Goal: Task Accomplishment & Management: Complete application form

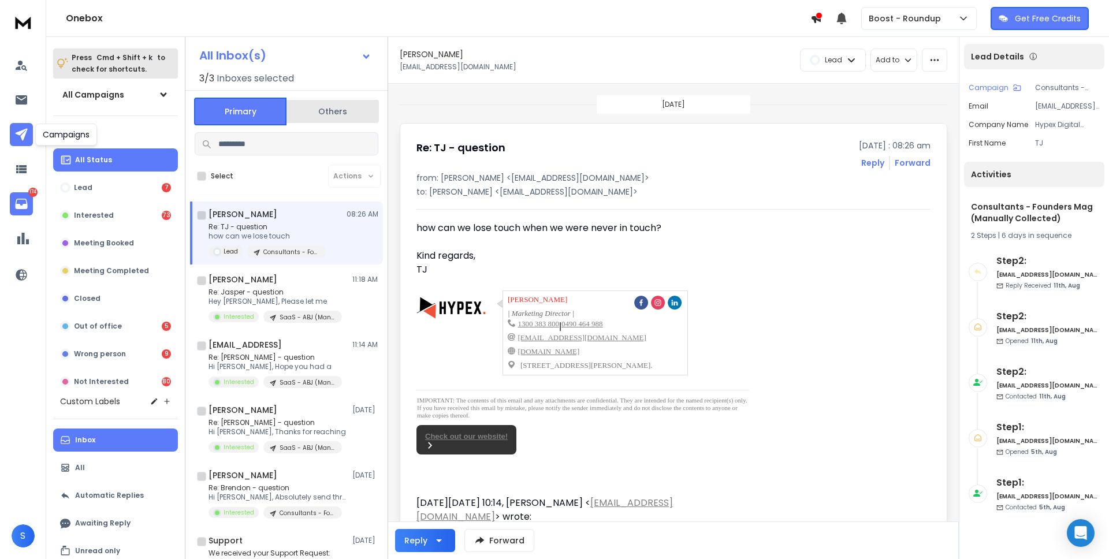
click at [18, 133] on icon at bounding box center [21, 134] width 12 height 12
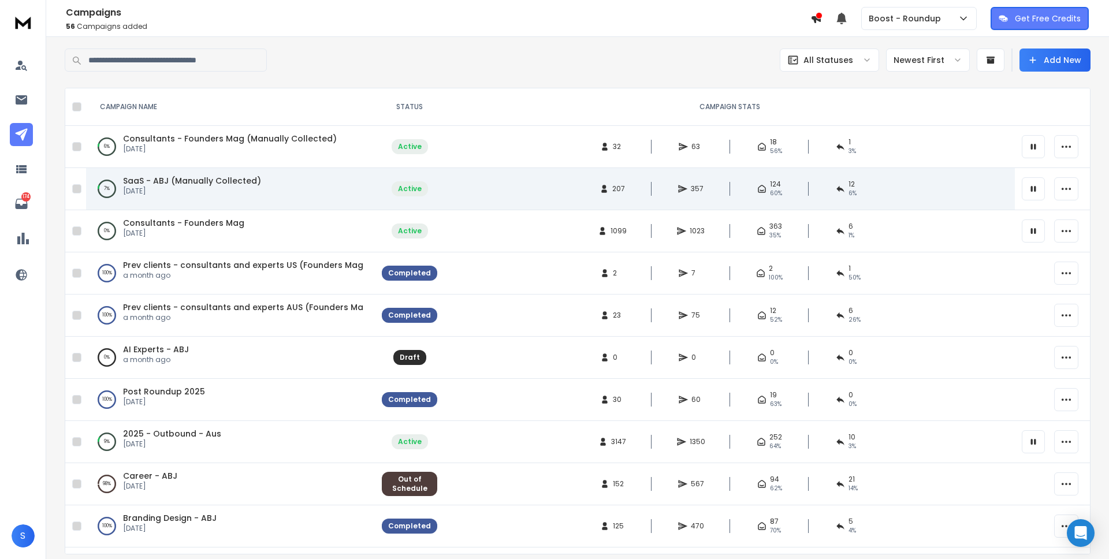
click at [175, 181] on span "SaaS - ABJ (Manually Collected)" at bounding box center [192, 181] width 138 height 12
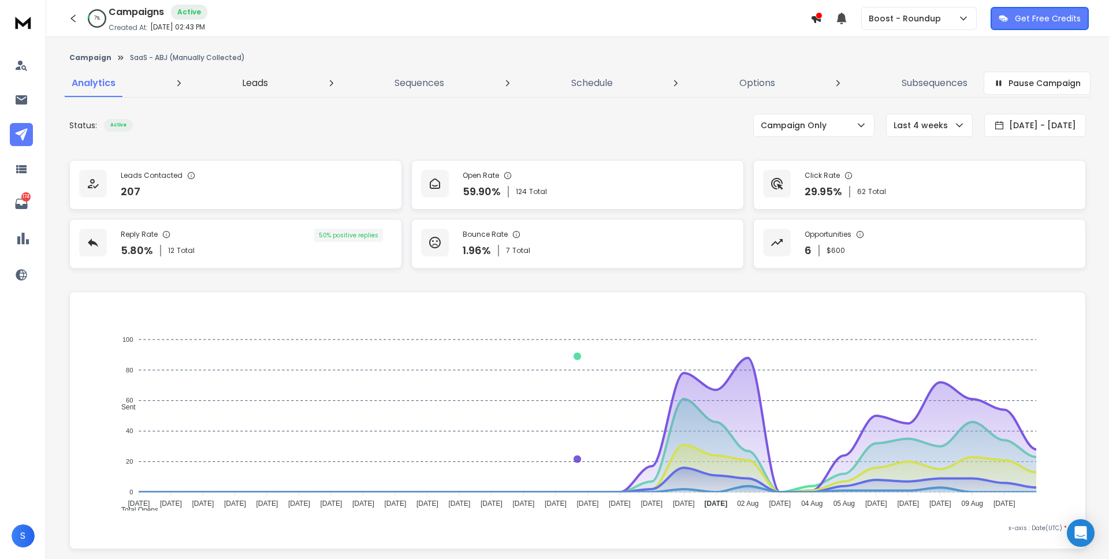
click at [269, 85] on link "Leads" at bounding box center [255, 83] width 40 height 28
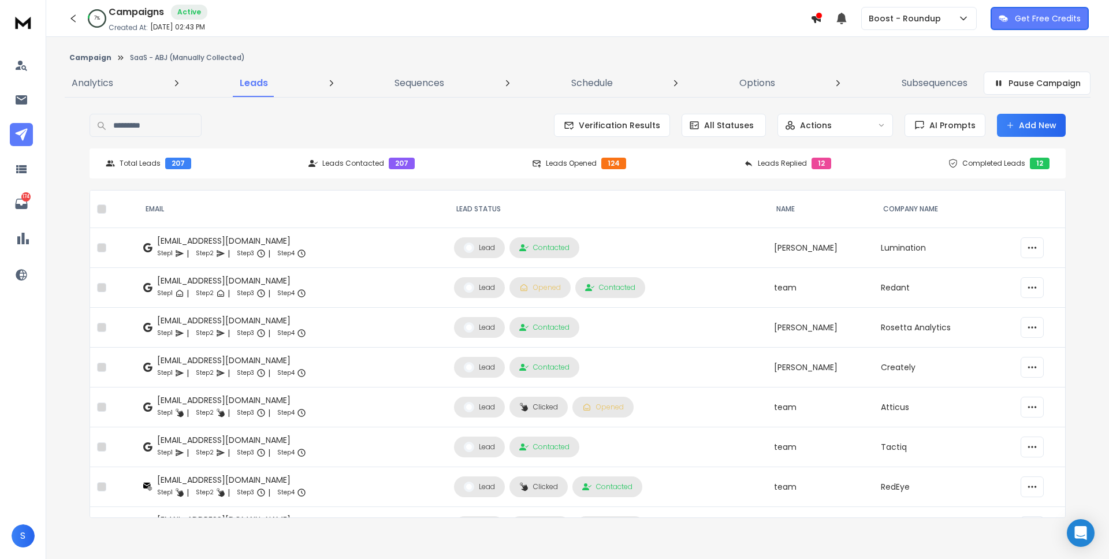
click at [1023, 126] on button "Add New" at bounding box center [1031, 125] width 69 height 23
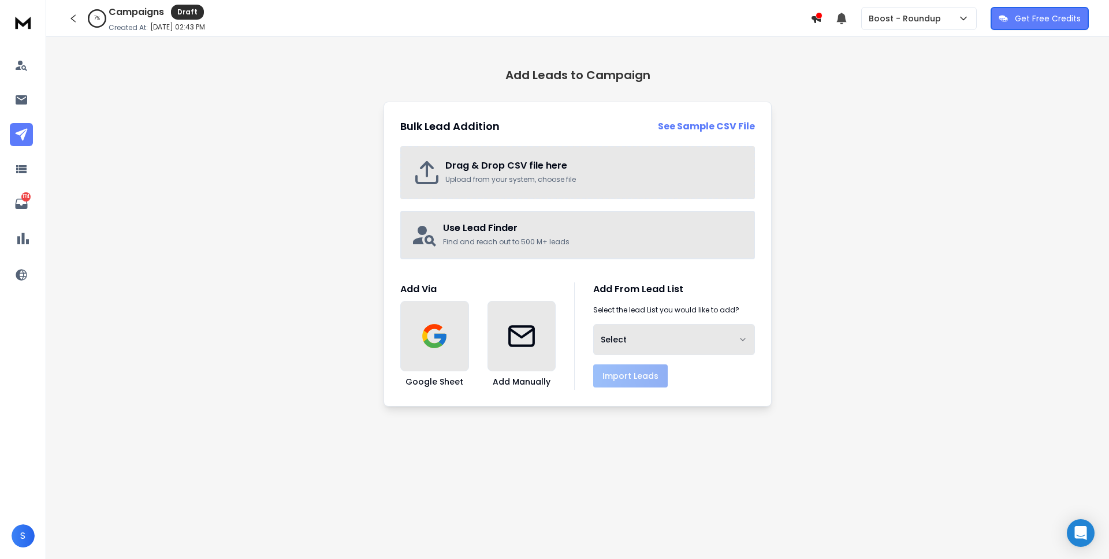
click at [511, 158] on div "Drag & Drop CSV file here Upload from your system, choose file" at bounding box center [577, 172] width 355 height 53
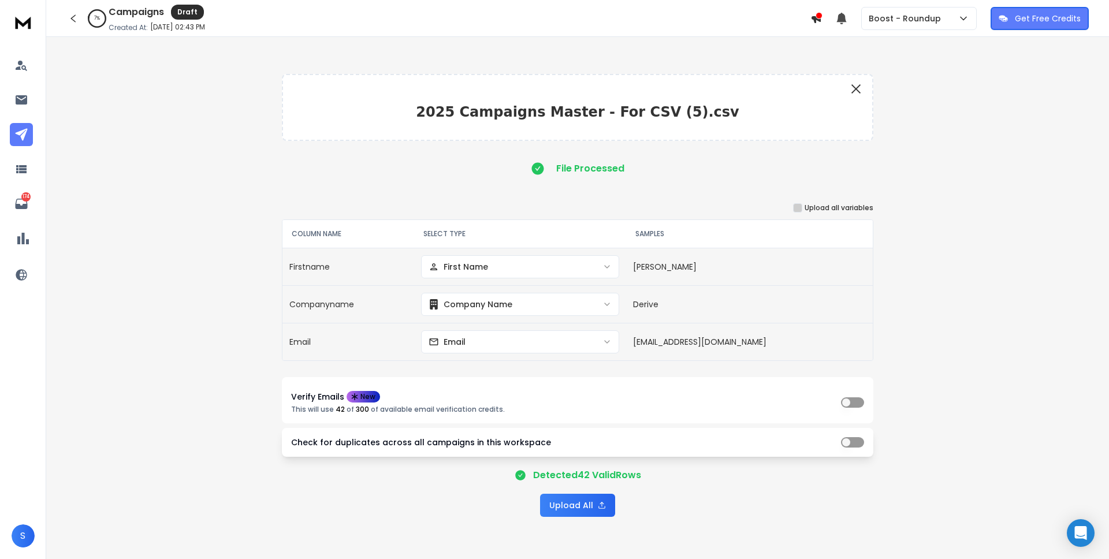
click at [849, 439] on button "Check for duplicates across all campaigns in this workspace" at bounding box center [852, 442] width 23 height 10
click at [603, 497] on button "Upload All" at bounding box center [577, 505] width 75 height 23
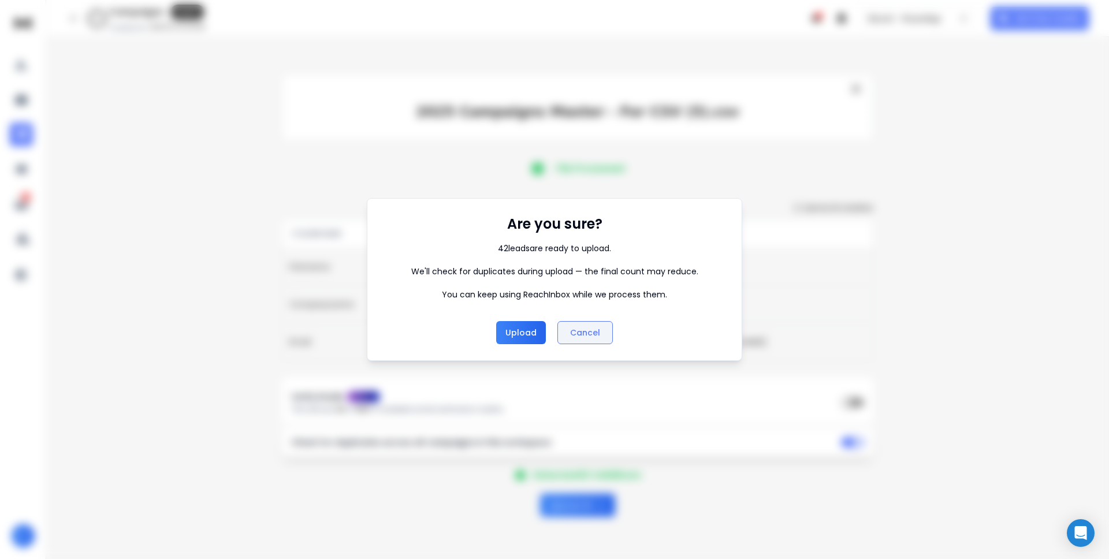
click at [518, 332] on button "Upload" at bounding box center [521, 332] width 50 height 23
